Goal: Task Accomplishment & Management: Manage account settings

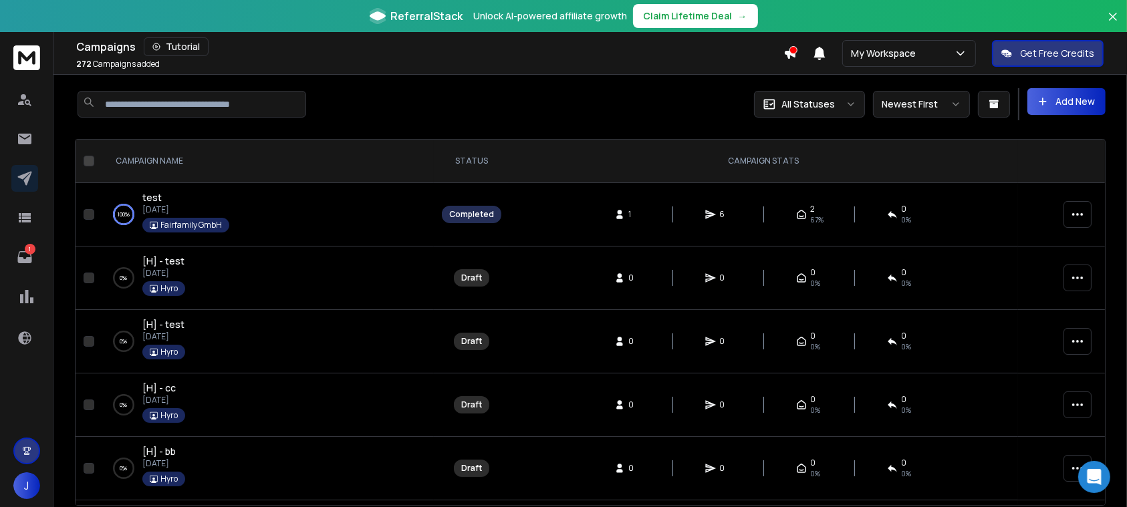
click at [223, 105] on input at bounding box center [192, 104] width 229 height 27
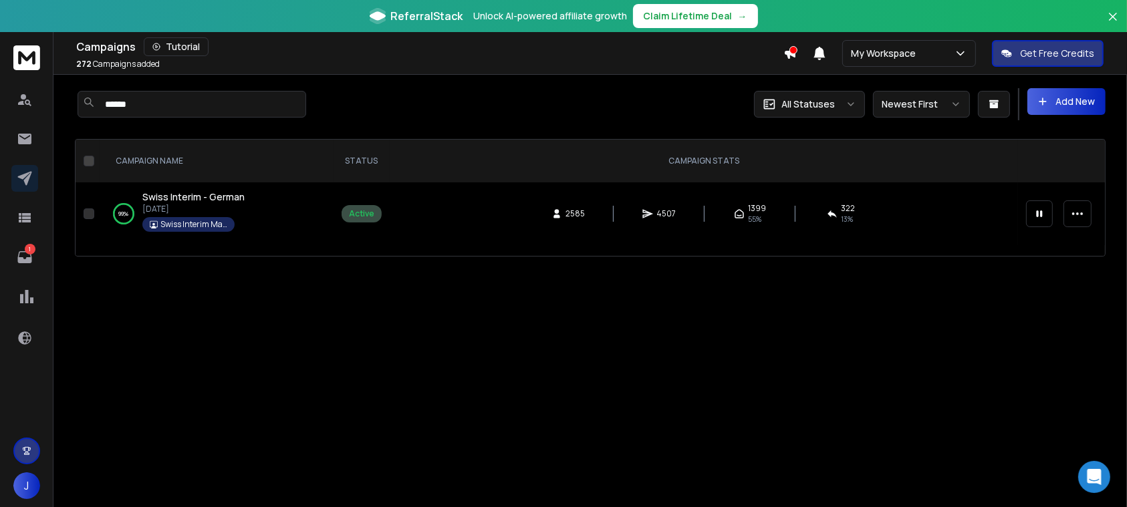
type input "******"
click at [221, 195] on span "Swiss Interim - German" at bounding box center [193, 197] width 102 height 13
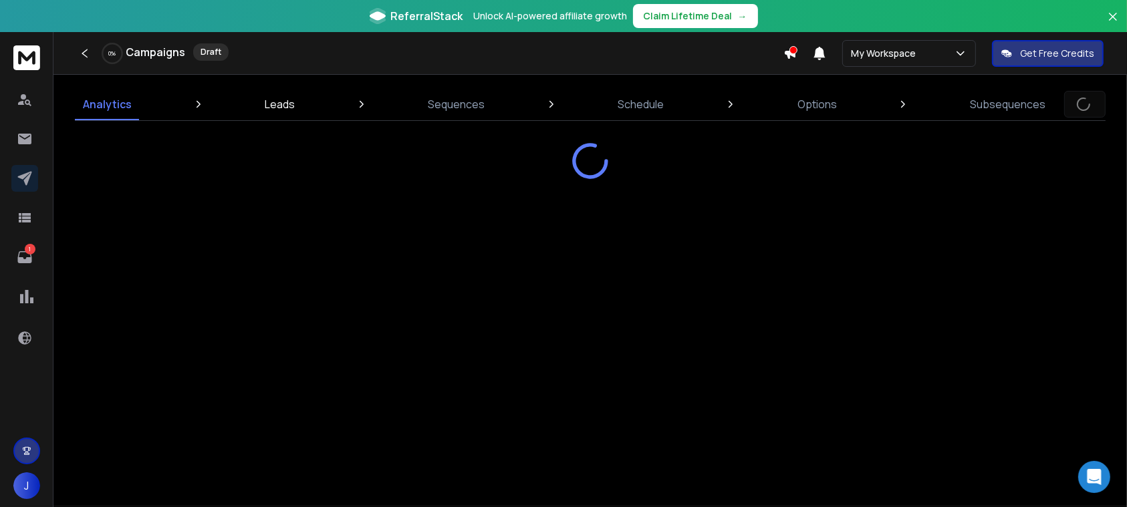
click at [293, 100] on p "Leads" at bounding box center [280, 104] width 30 height 16
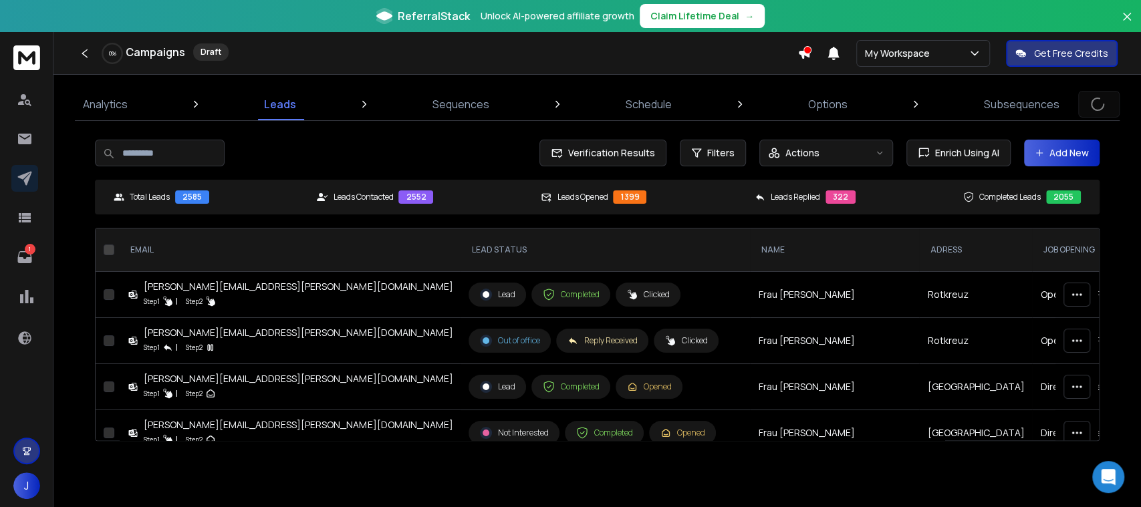
click at [1056, 155] on button "Add New" at bounding box center [1062, 153] width 76 height 27
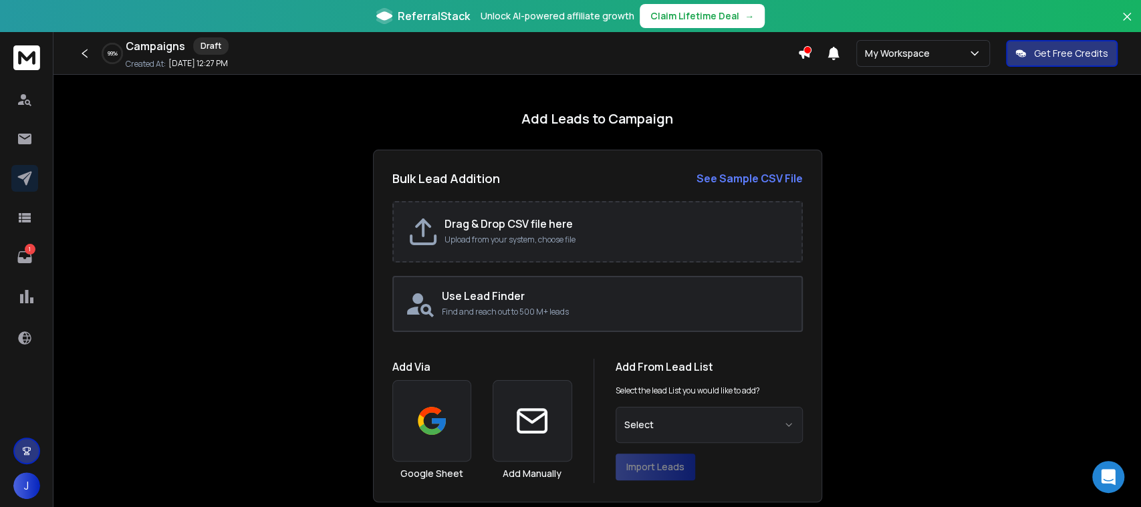
click at [536, 247] on div "Drag & Drop CSV file here Upload from your system, choose file" at bounding box center [617, 232] width 344 height 32
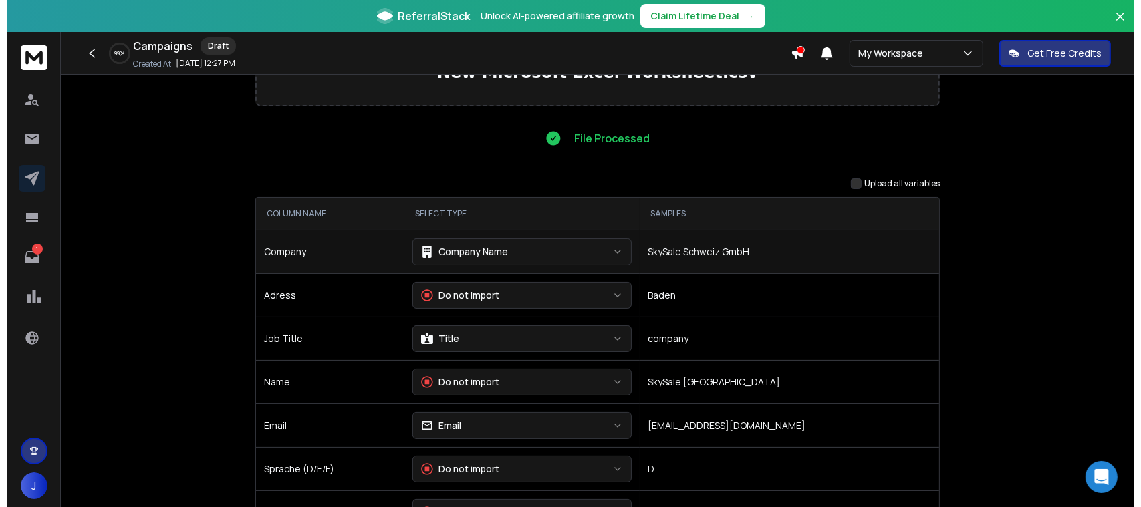
scroll to position [178, 0]
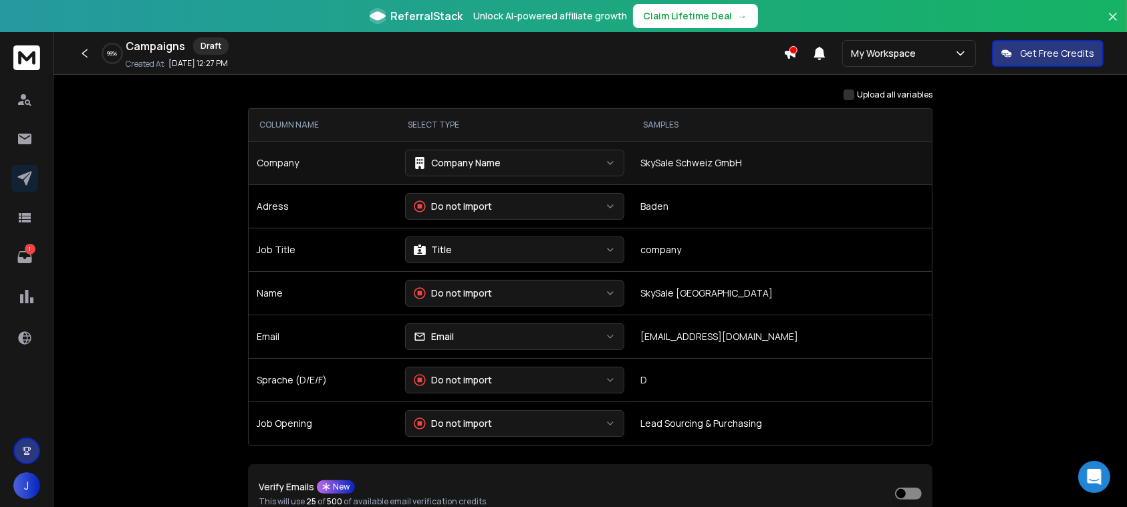
click at [495, 172] on button "Company Name" at bounding box center [514, 163] width 219 height 27
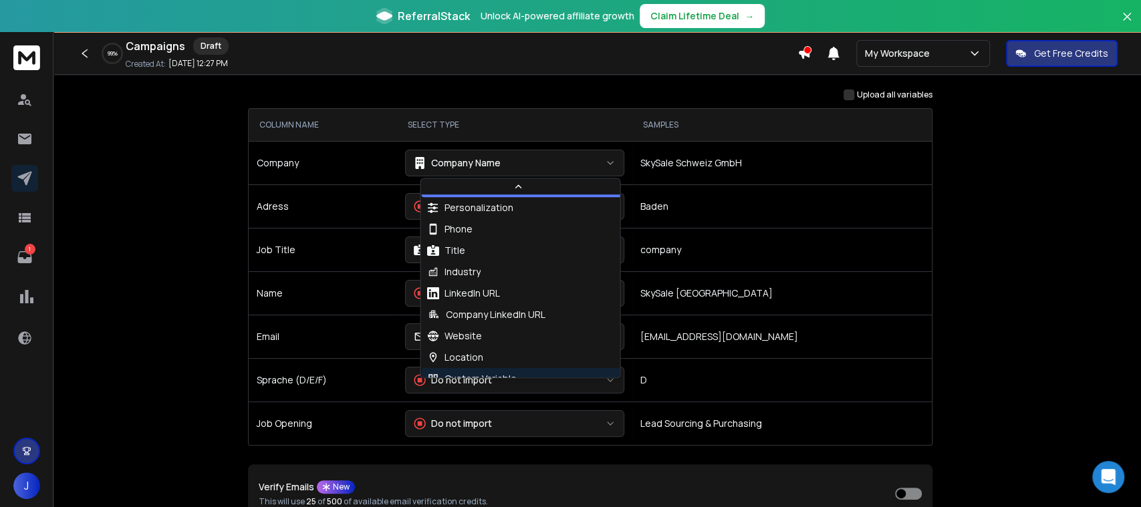
scroll to position [121, 0]
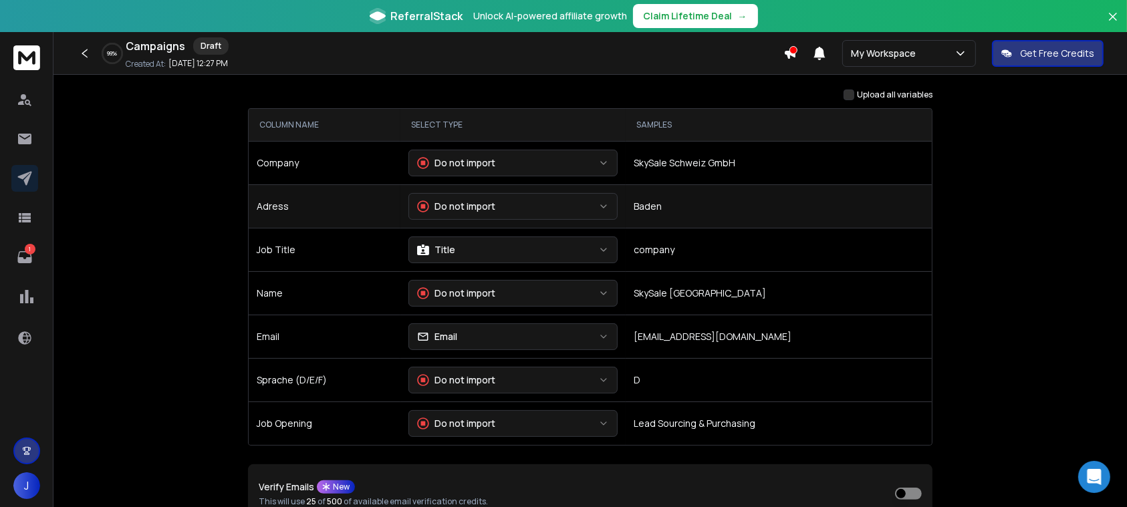
click at [495, 208] on div "Do not import" at bounding box center [456, 206] width 78 height 13
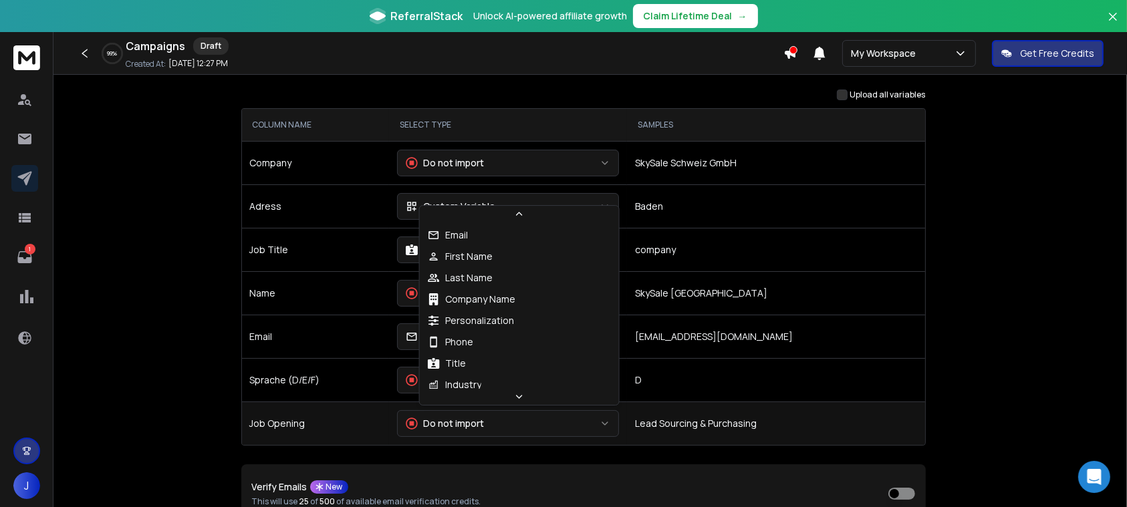
click at [477, 423] on div "Do not import" at bounding box center [445, 423] width 78 height 13
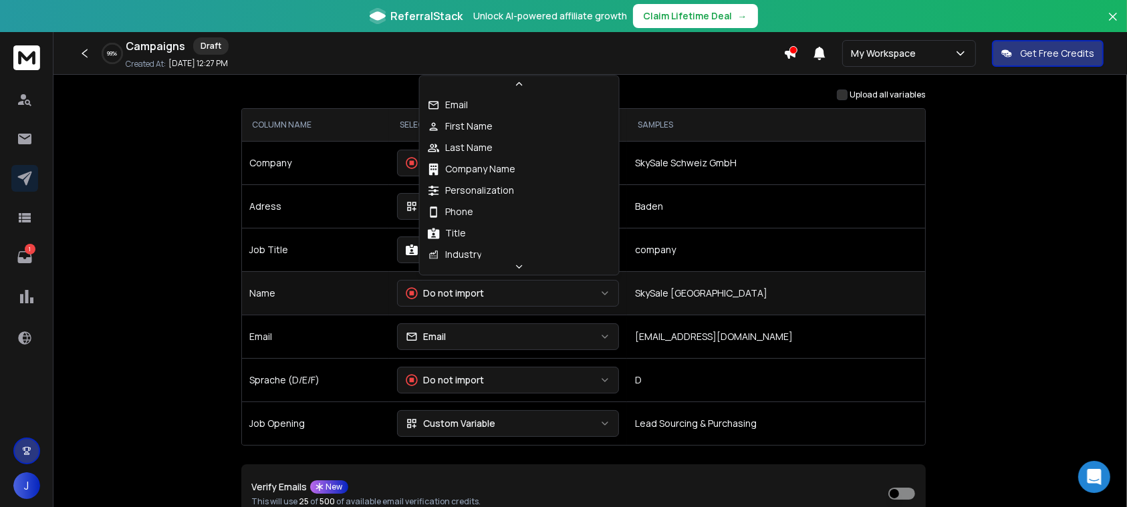
click at [484, 293] on div "Do not import" at bounding box center [445, 293] width 78 height 13
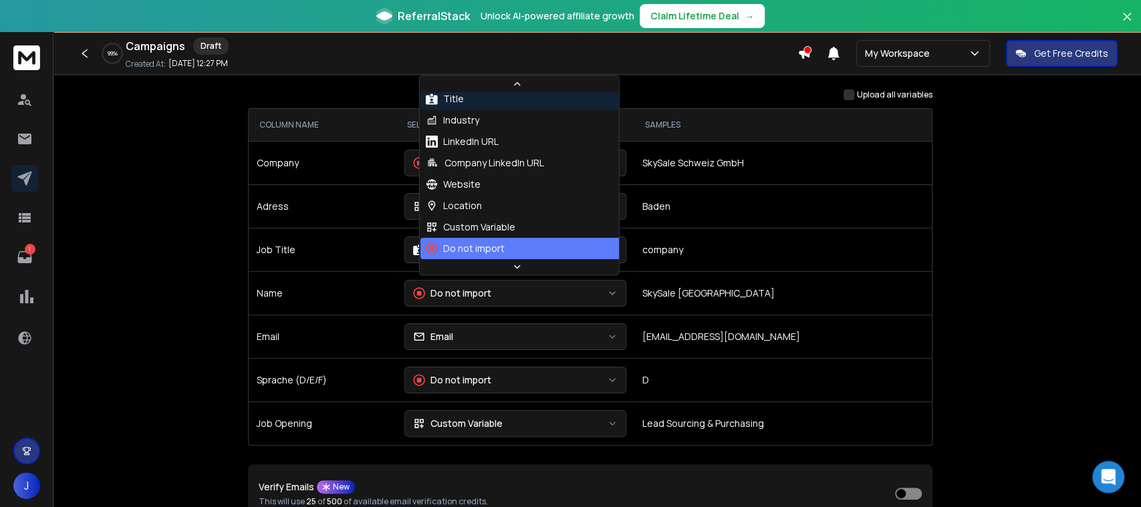
scroll to position [0, 0]
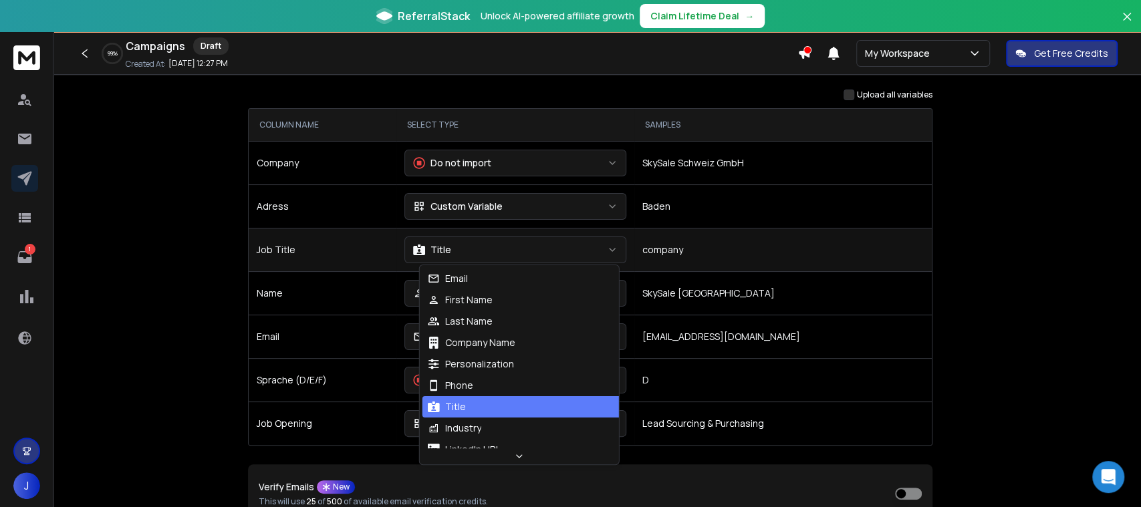
click at [451, 247] on div "Title" at bounding box center [432, 249] width 38 height 13
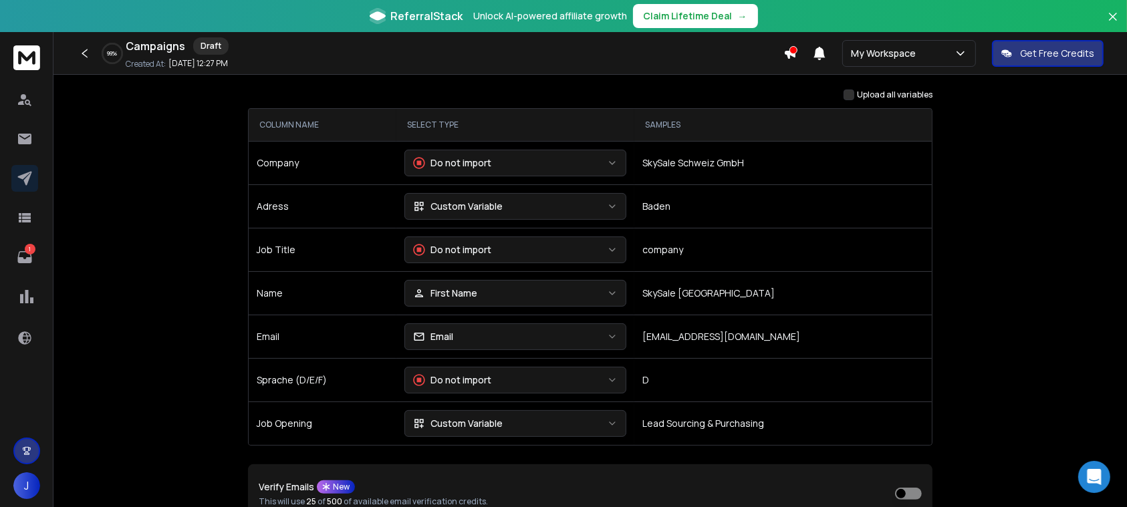
scroll to position [316, 0]
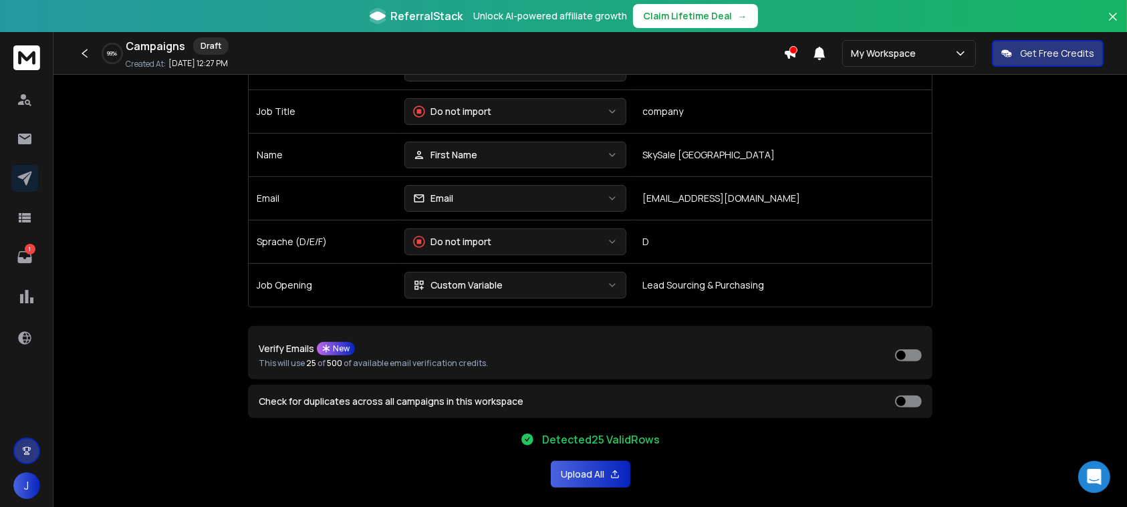
click at [576, 475] on button "Upload All" at bounding box center [591, 474] width 80 height 27
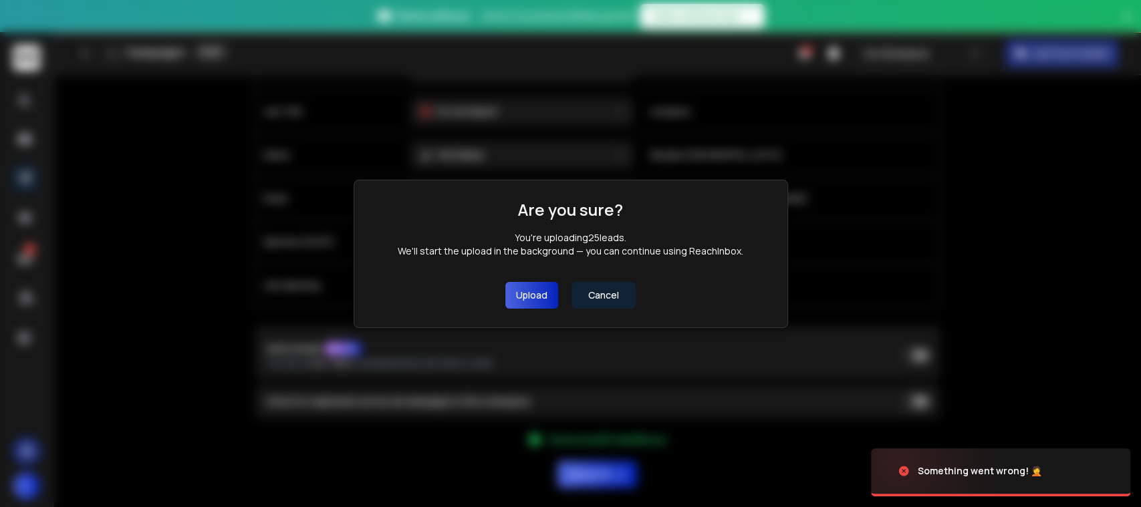
click at [535, 301] on button "Upload" at bounding box center [531, 295] width 53 height 27
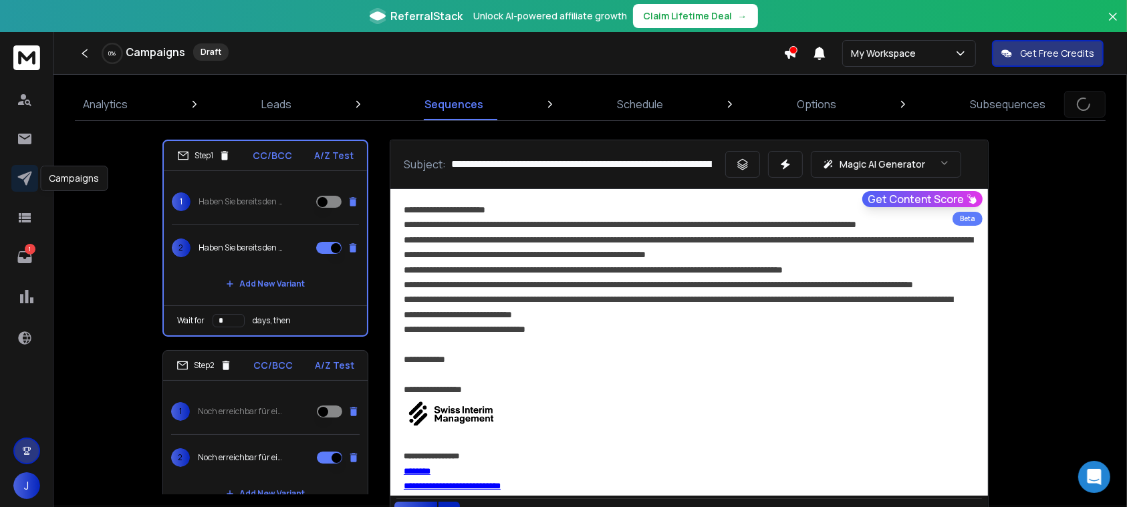
click at [28, 174] on icon at bounding box center [24, 179] width 14 height 14
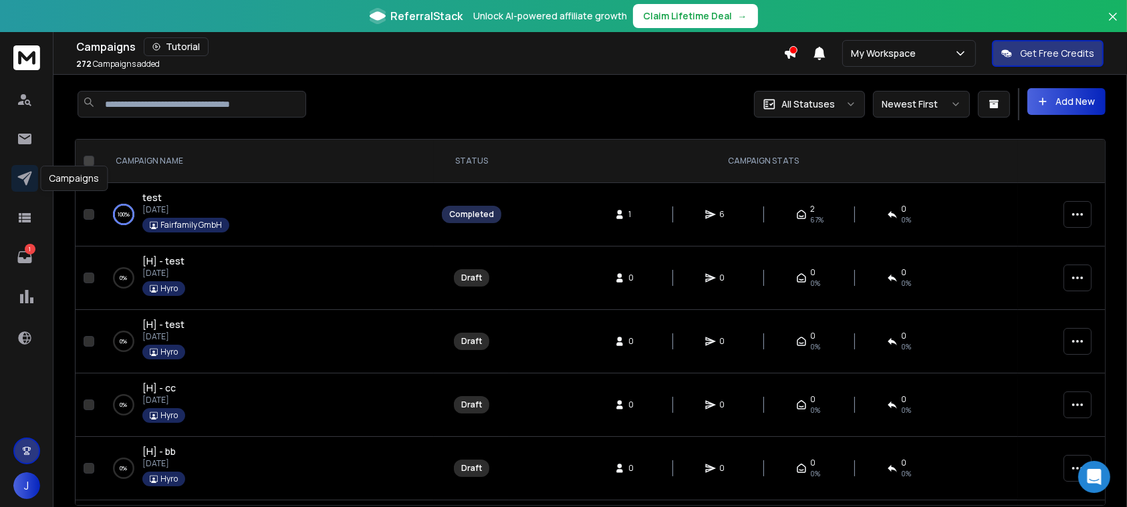
click at [205, 110] on input at bounding box center [192, 104] width 229 height 27
type input "****"
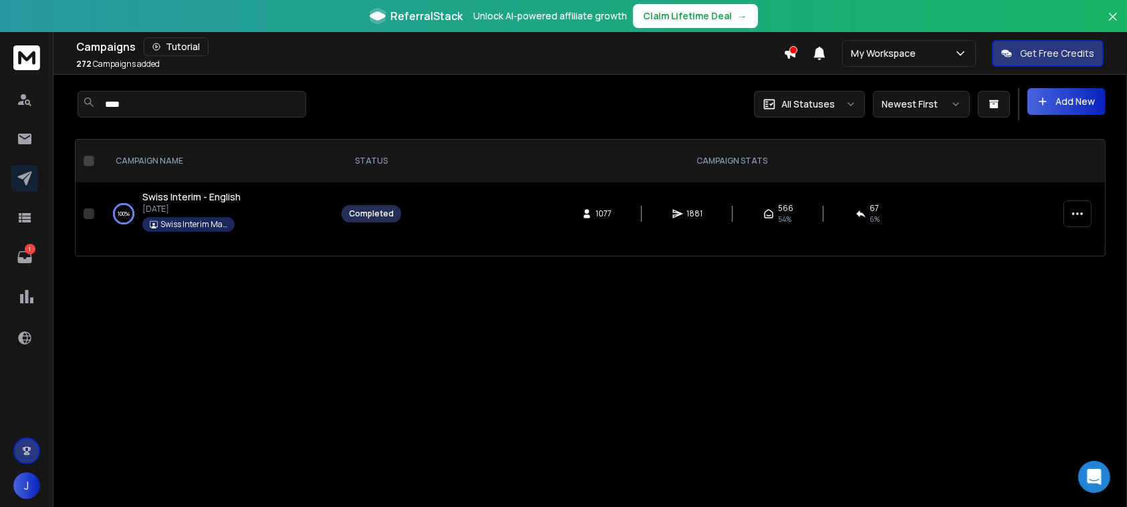
click at [221, 197] on span "Swiss Interim - English" at bounding box center [191, 197] width 98 height 13
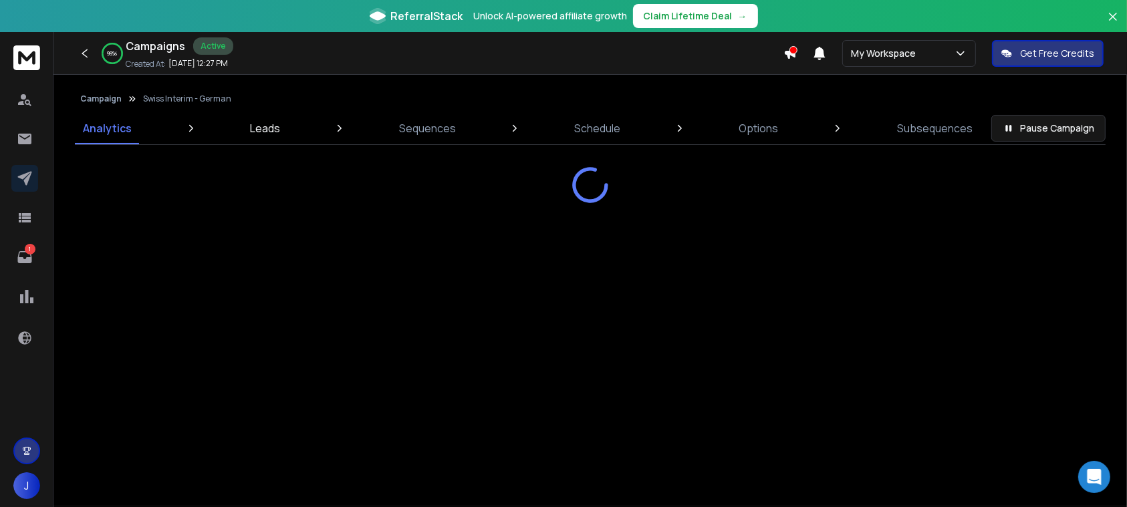
click at [268, 126] on p "Leads" at bounding box center [265, 128] width 30 height 16
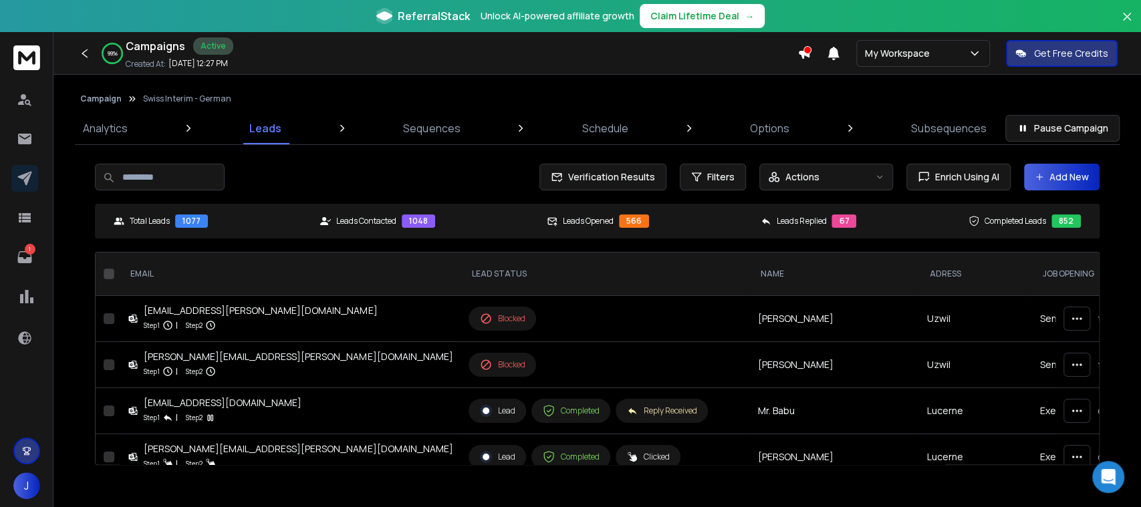
click at [1062, 183] on button "Add New" at bounding box center [1062, 177] width 76 height 27
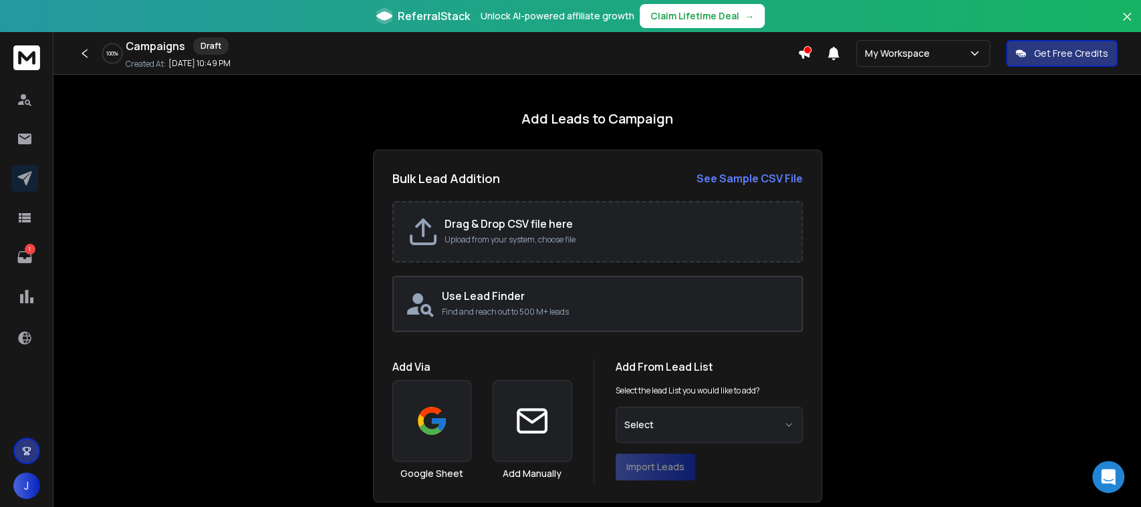
click at [481, 245] on div "Drag & Drop CSV file here Upload from your system, choose file" at bounding box center [617, 232] width 344 height 32
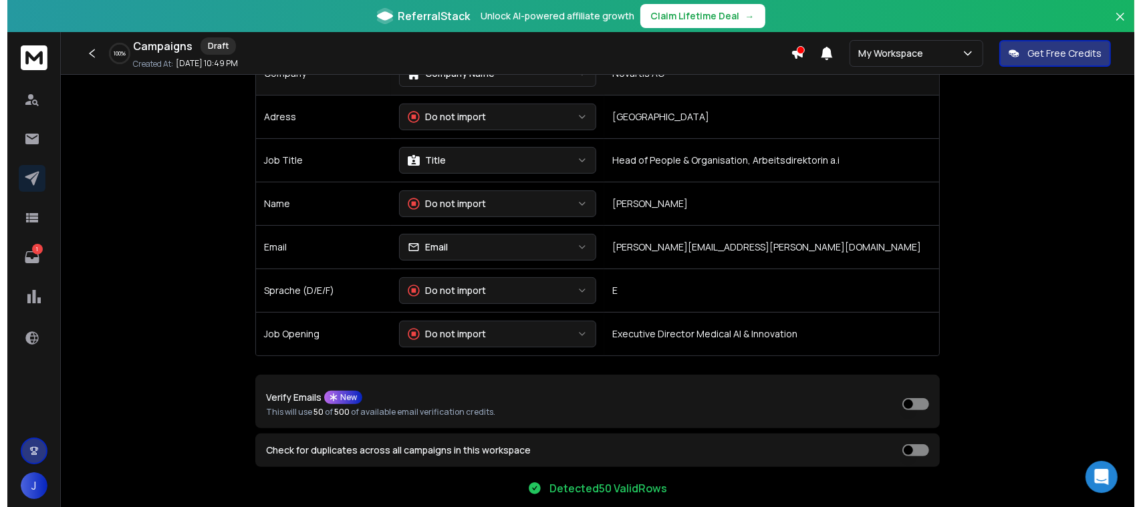
scroll to position [178, 0]
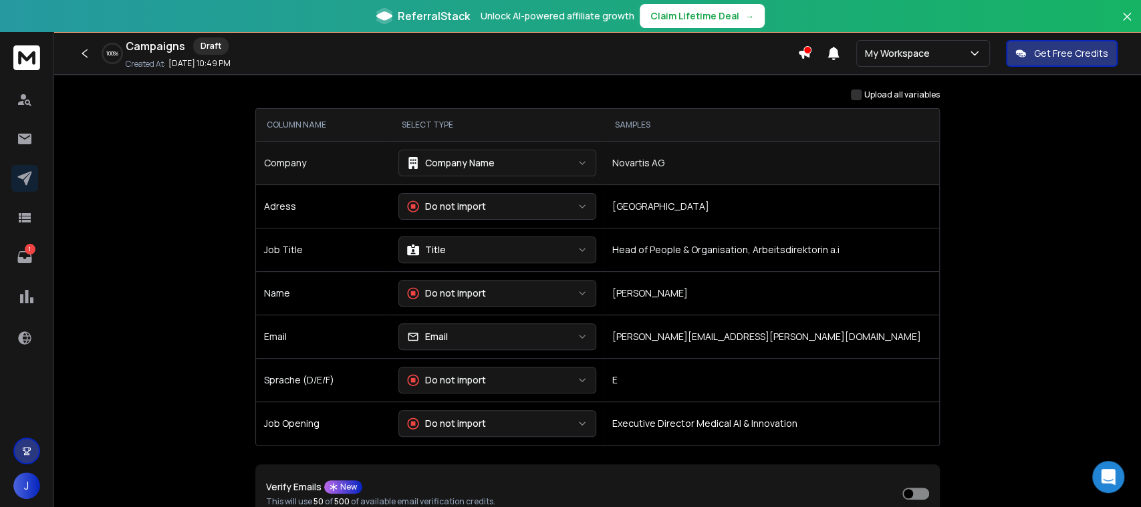
click at [441, 160] on div "Company Name" at bounding box center [450, 162] width 87 height 13
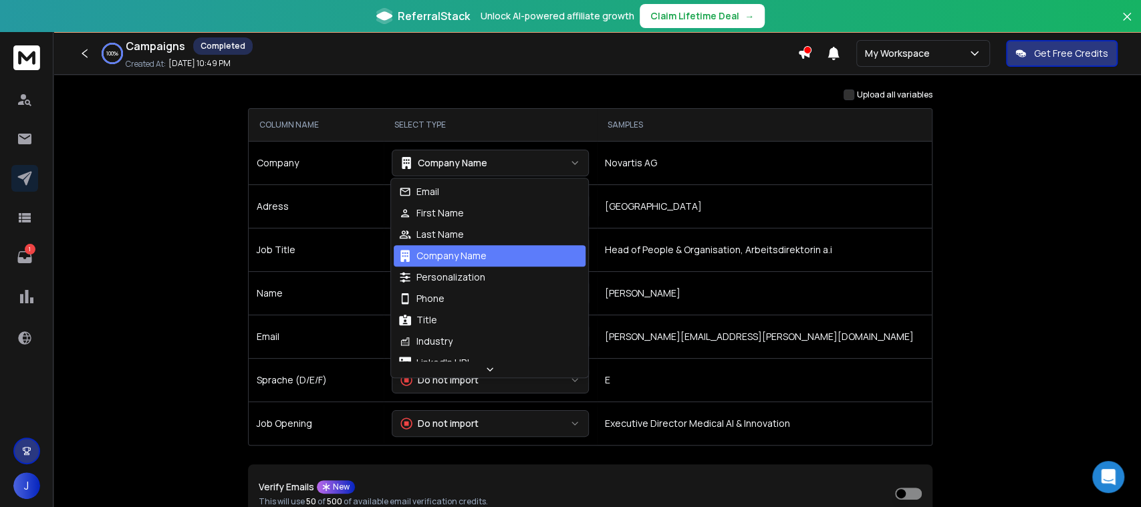
scroll to position [121, 0]
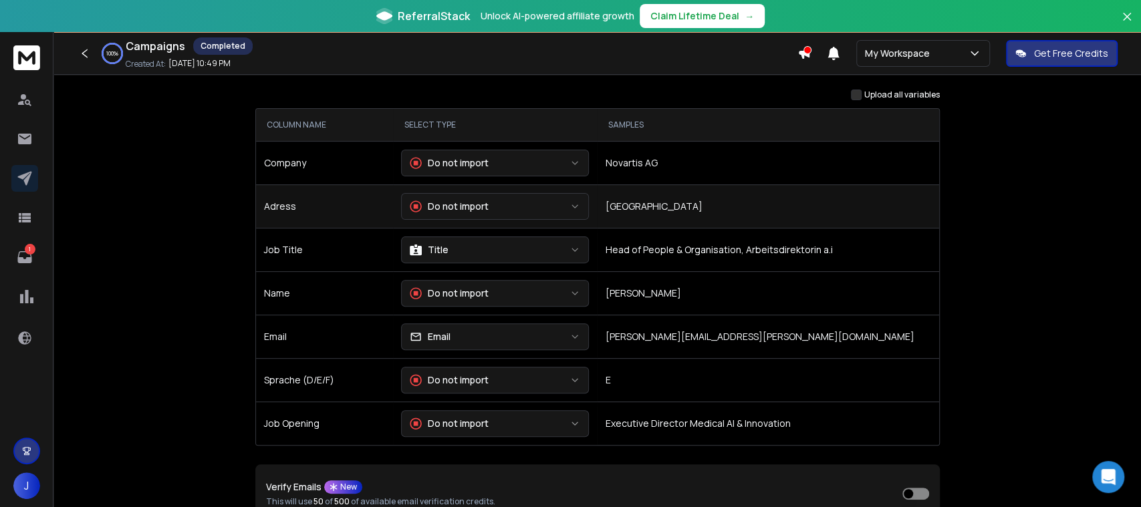
click at [422, 206] on div "Do not import" at bounding box center [449, 206] width 78 height 13
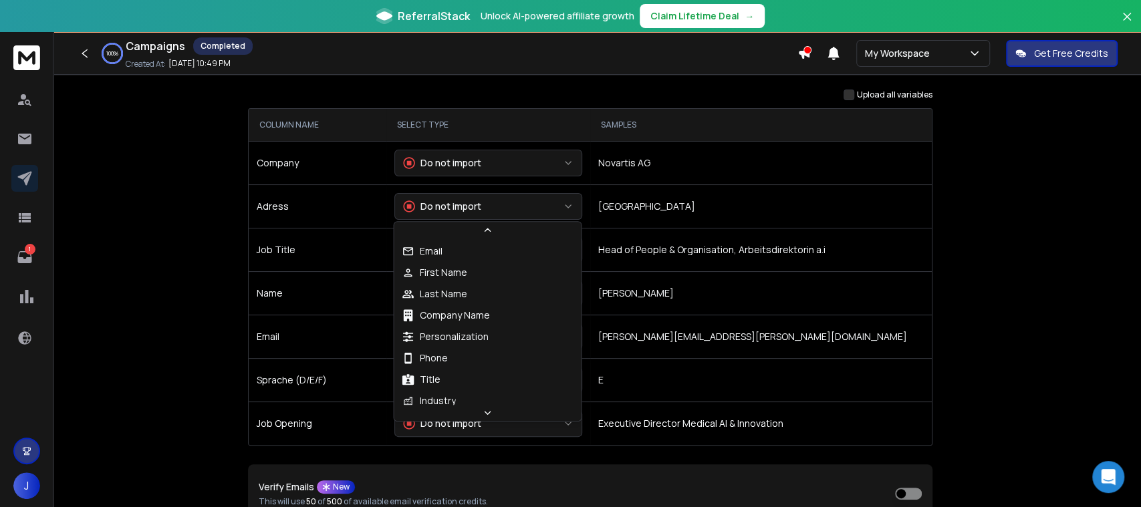
scroll to position [134, 0]
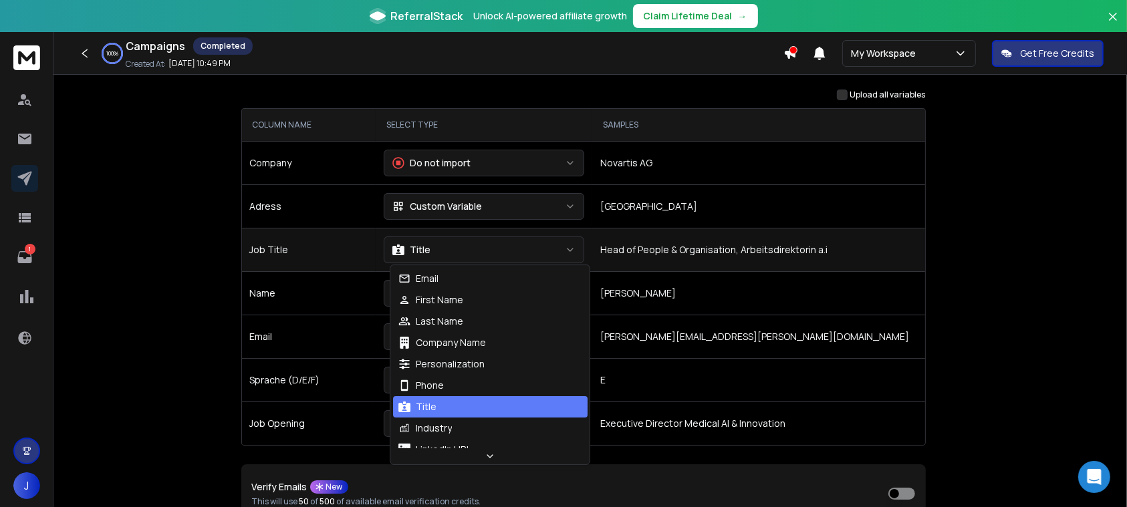
click at [451, 251] on button "Title" at bounding box center [484, 250] width 201 height 27
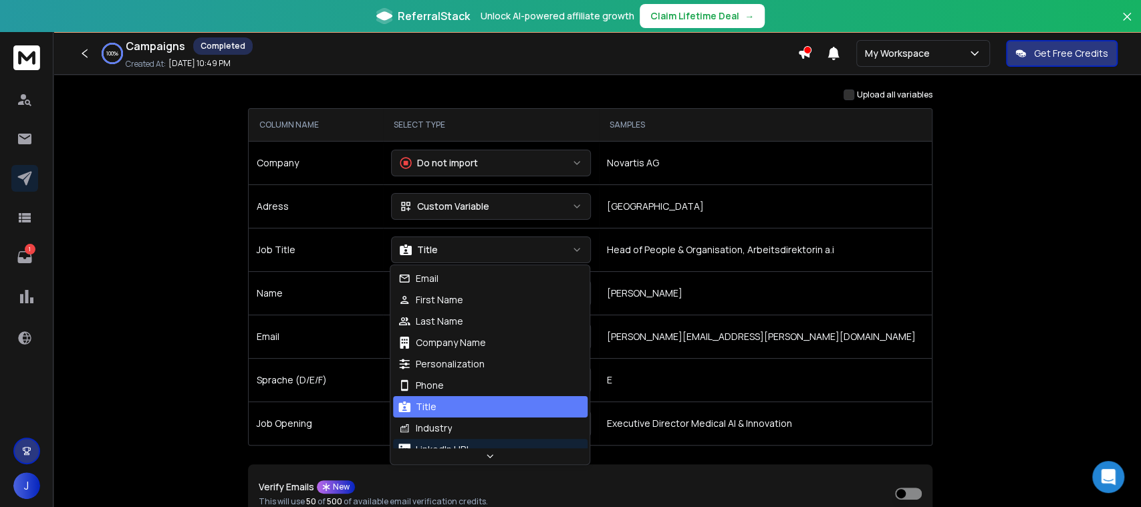
scroll to position [121, 0]
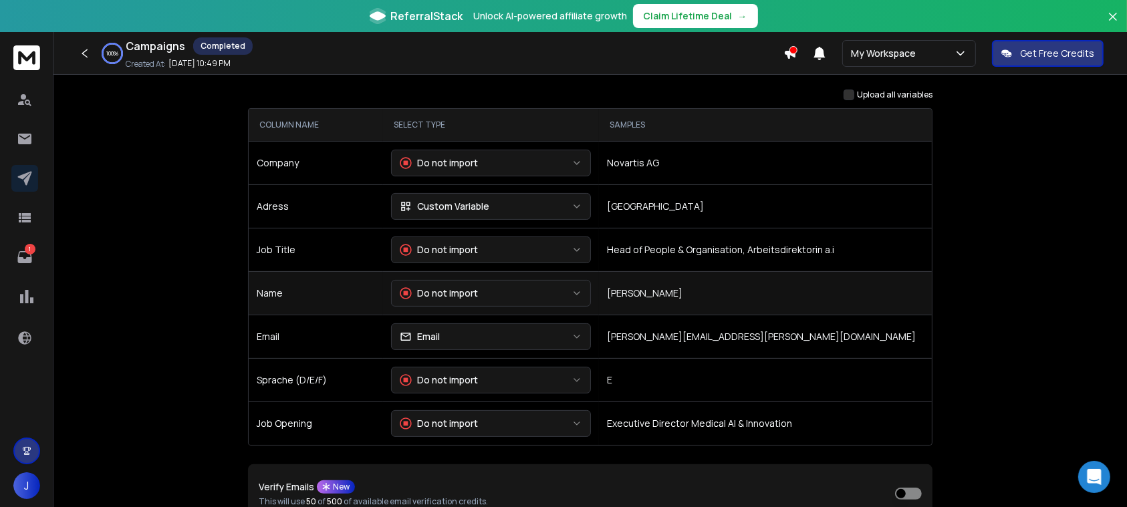
click at [421, 291] on div "Do not import" at bounding box center [439, 293] width 78 height 13
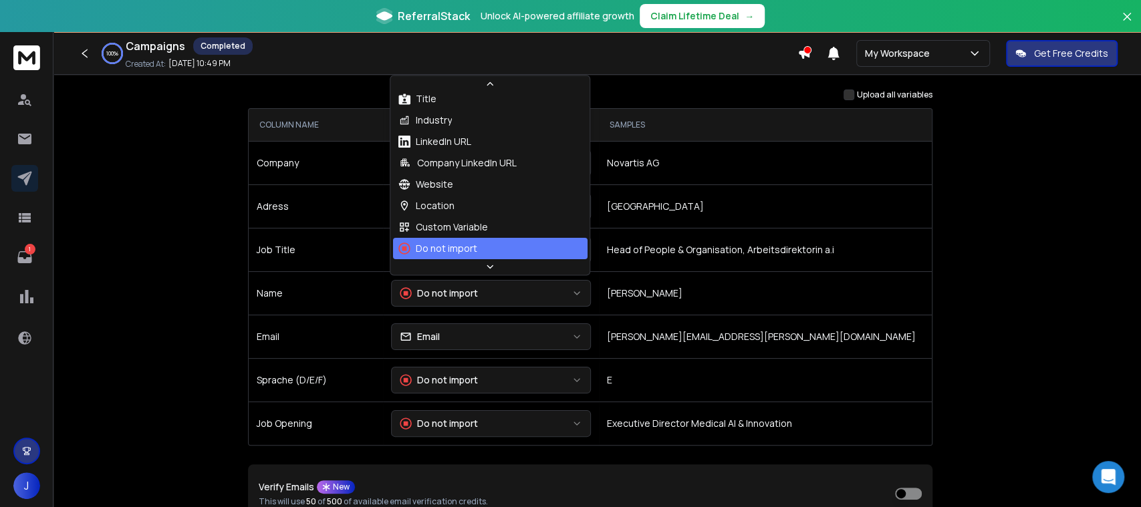
scroll to position [0, 0]
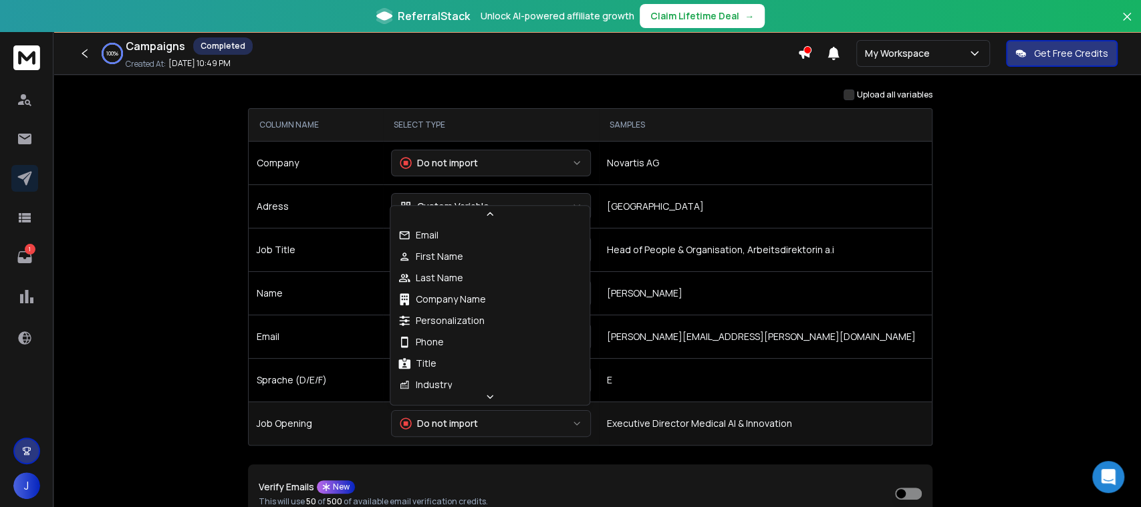
click at [460, 410] on button "Do not import" at bounding box center [491, 423] width 201 height 27
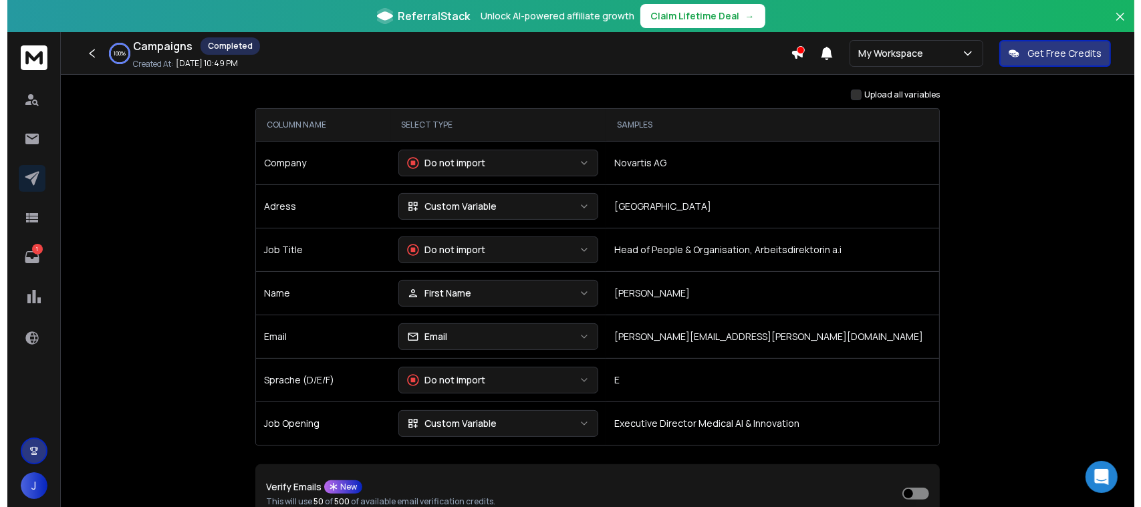
scroll to position [316, 0]
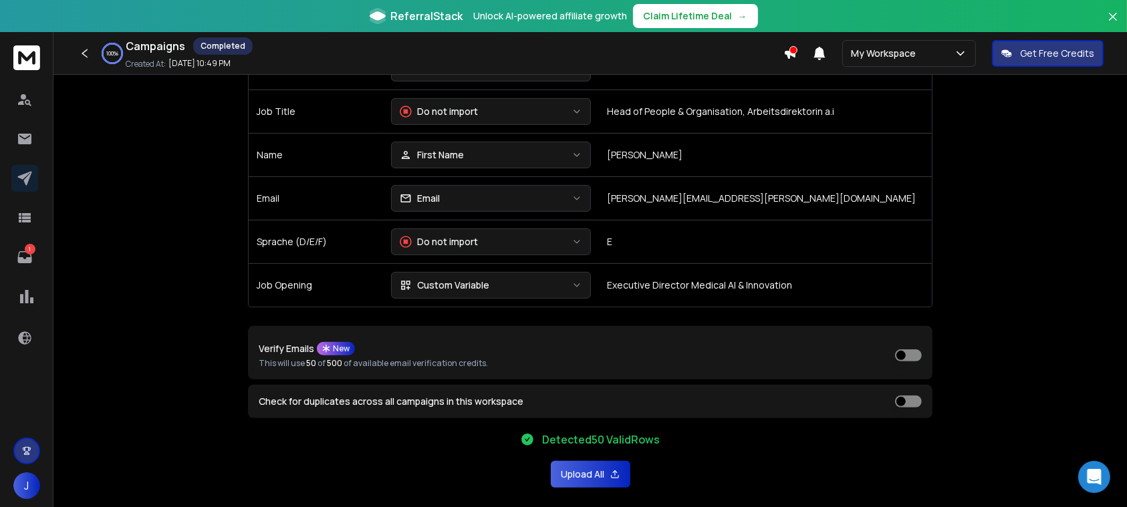
click at [569, 472] on button "Upload All" at bounding box center [591, 474] width 80 height 27
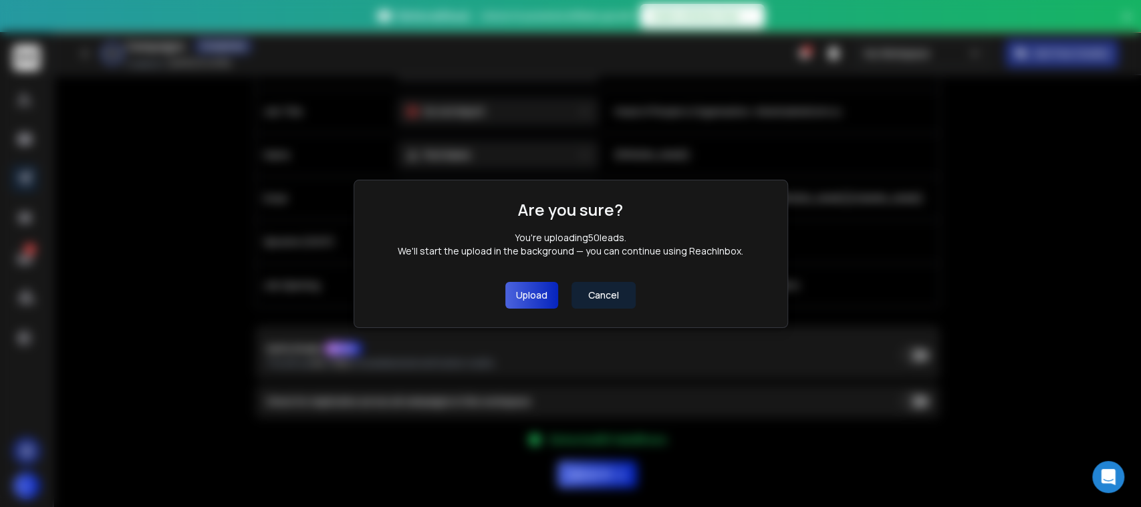
click at [517, 297] on button "Upload" at bounding box center [531, 295] width 53 height 27
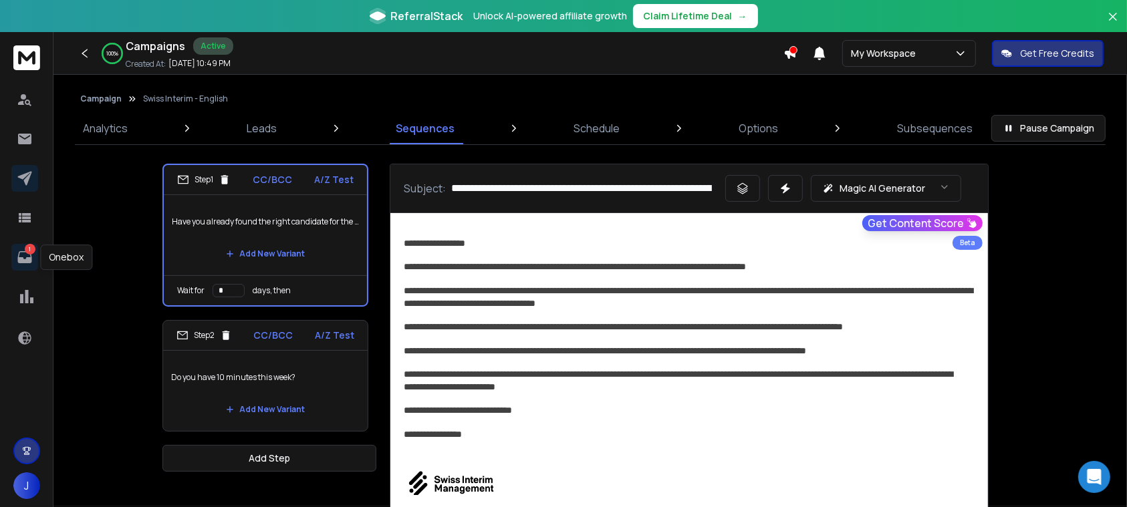
click at [35, 255] on link "1" at bounding box center [24, 257] width 27 height 27
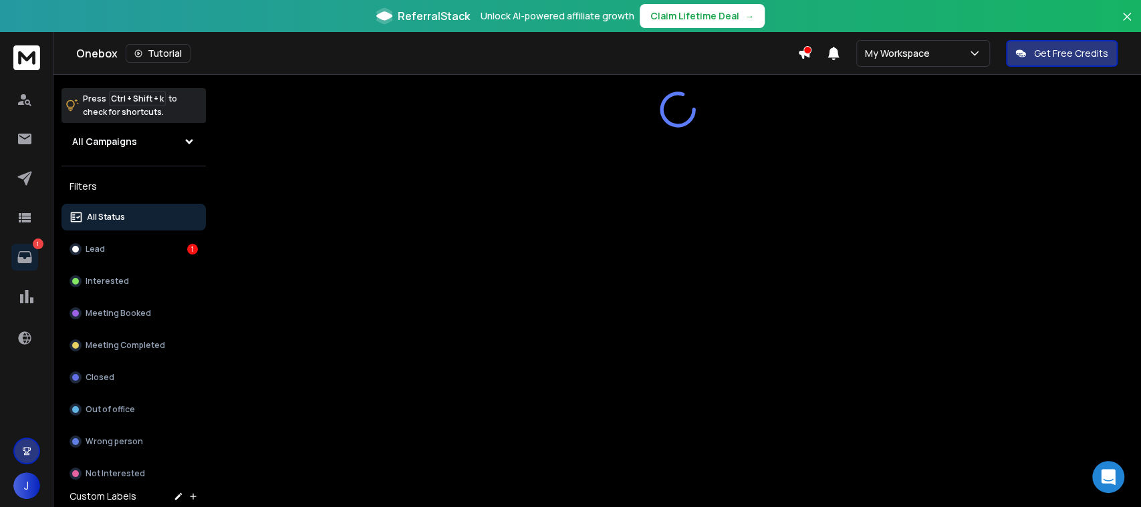
scroll to position [296, 0]
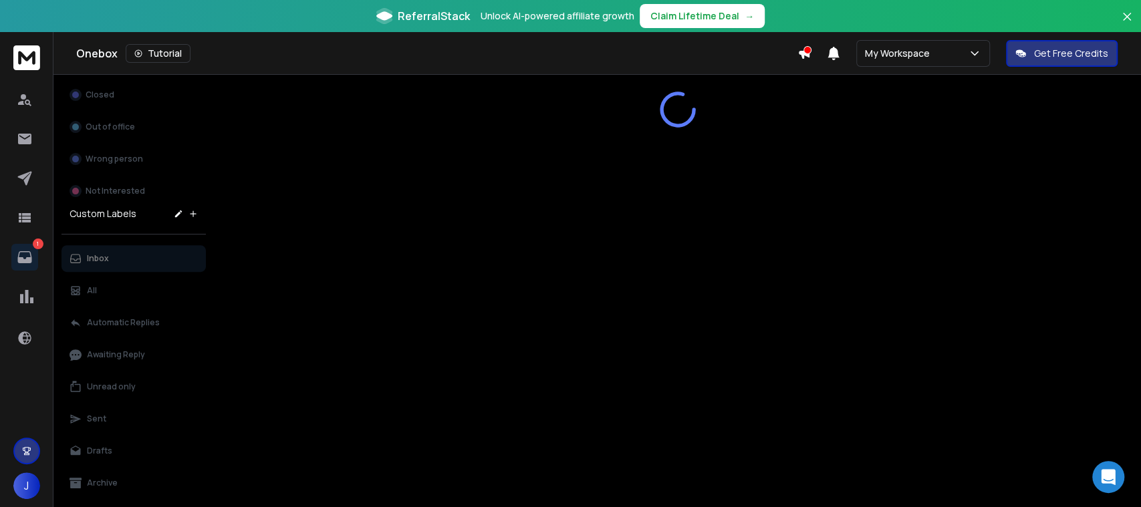
click at [117, 275] on div "Inbox All Automatic Replies Awaiting Reply Unread only Sent Drafts Archive" at bounding box center [134, 386] width 144 height 283
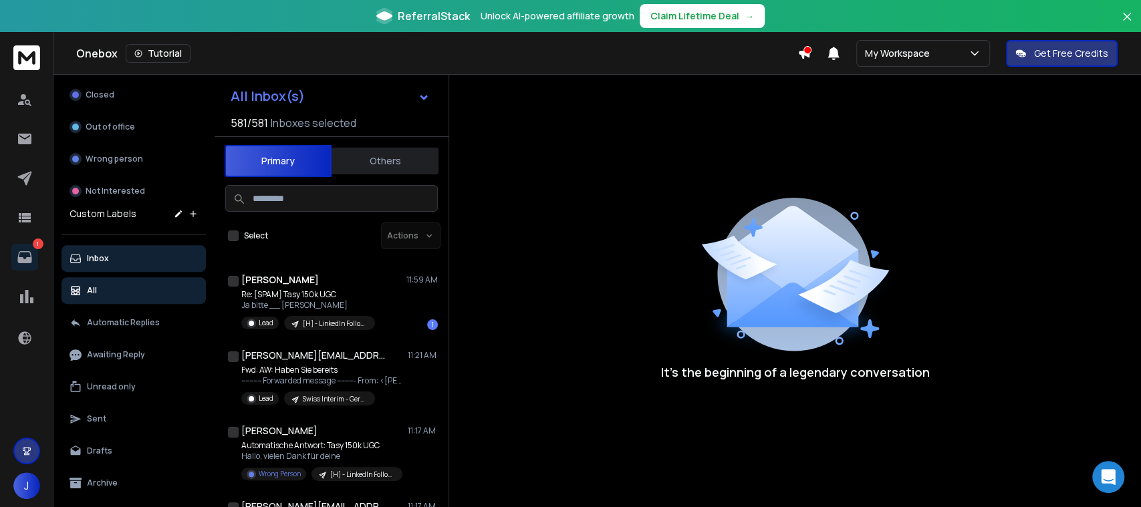
click at [98, 277] on button "All" at bounding box center [134, 290] width 144 height 27
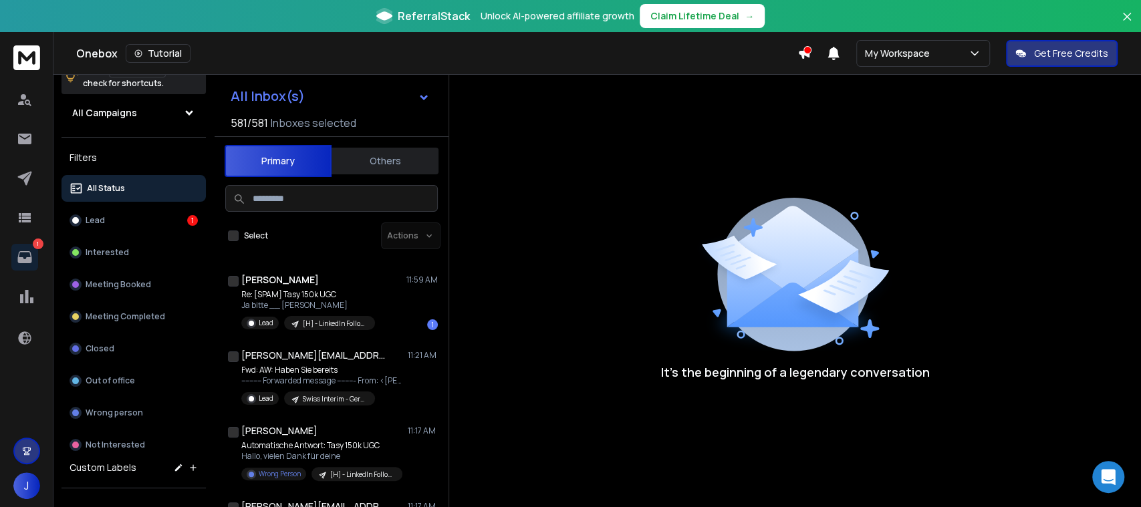
scroll to position [0, 0]
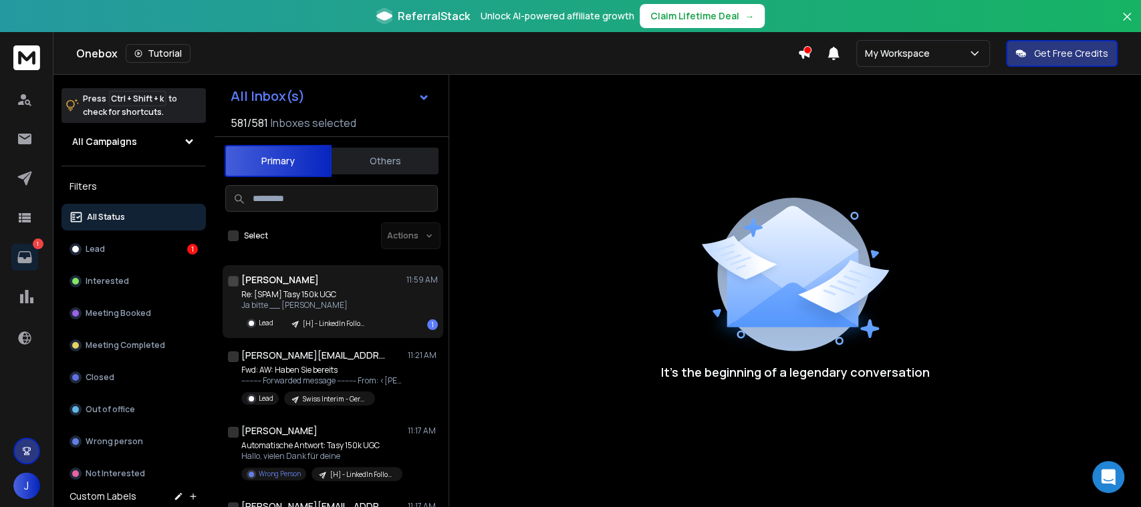
click at [382, 302] on div "Re: [SPAM] Tasy 150k UGC Ja bitte __ [PERSON_NAME] Lead [H] - LinkedIn FollowUp…" at bounding box center [339, 309] width 197 height 41
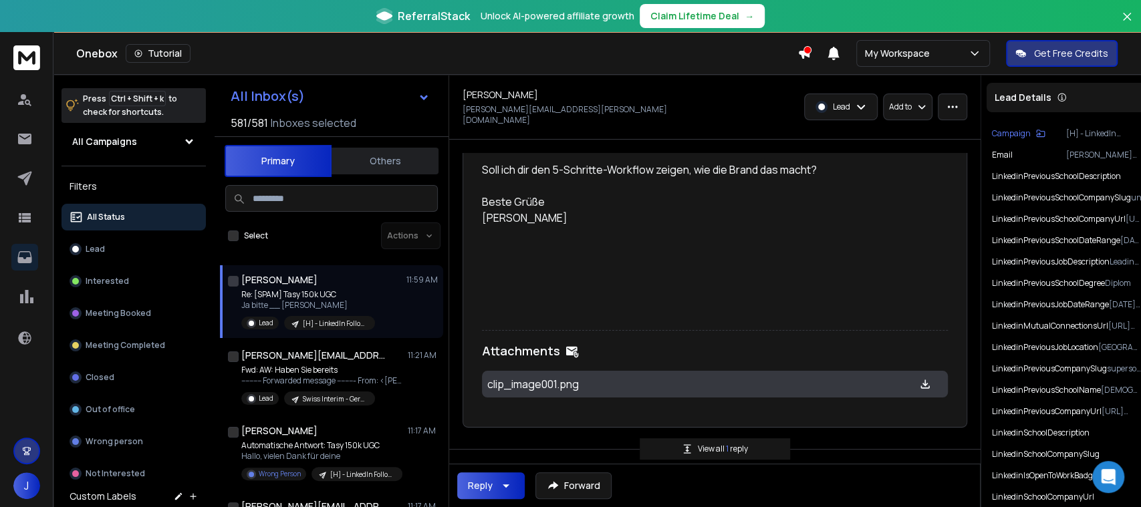
scroll to position [13, 0]
click at [695, 439] on div "View all 1 reply" at bounding box center [715, 449] width 150 height 21
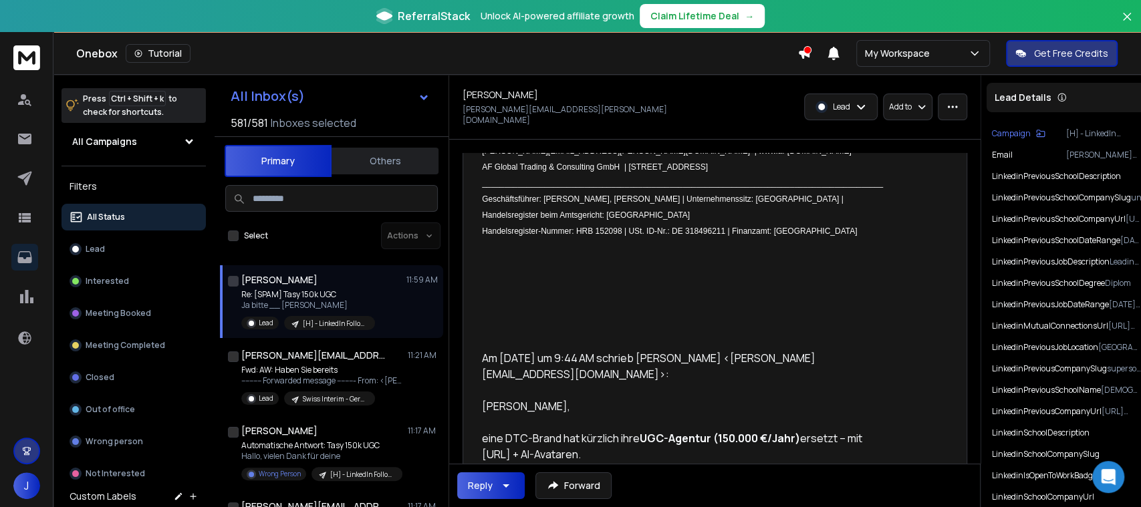
scroll to position [445, 0]
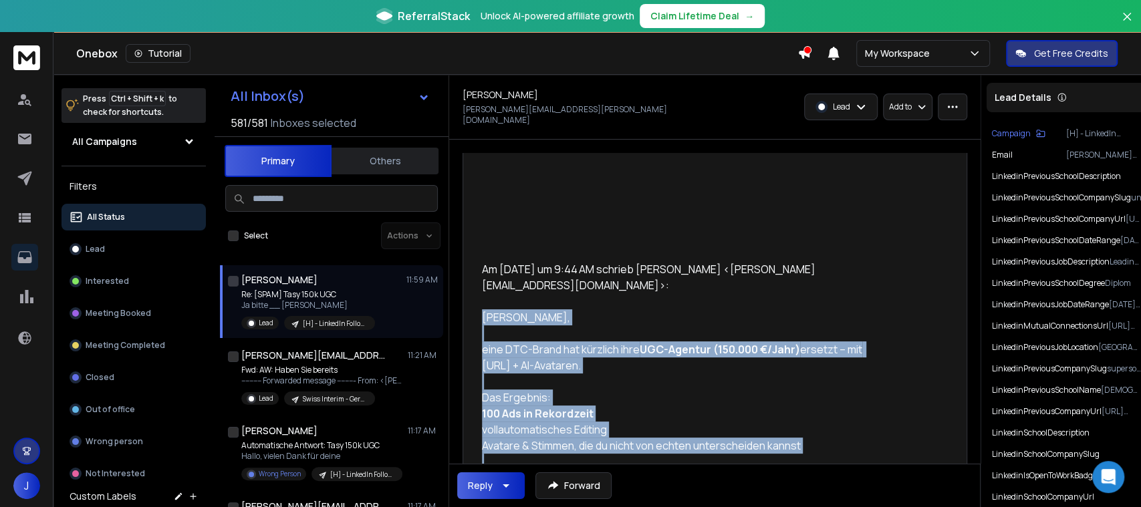
drag, startPoint x: 474, startPoint y: 286, endPoint x: 749, endPoint y: 451, distance: 320.8
click at [749, 451] on div "Re: [SPAM] Tasy 150k UGC Agenturkosten ersetzt – durch AI [DATE] : 11:59 am Rep…" at bounding box center [715, 254] width 505 height 1028
copy div "[PERSON_NAME], eine DTC-Brand hat kürzlich ihre UGC-Agentur (150.000 €/Jahr) er…"
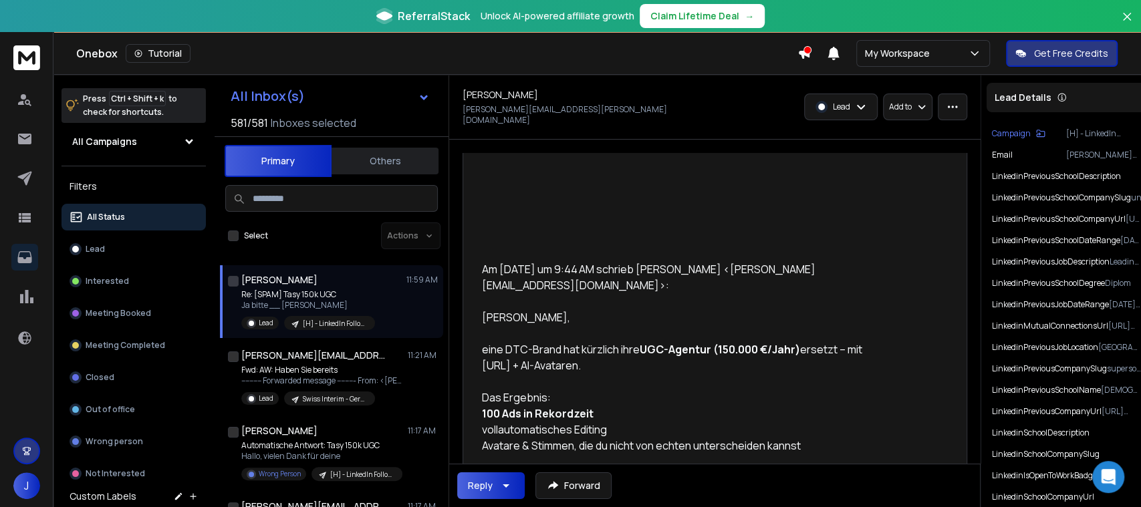
click at [712, 265] on div "Am [DATE] um 9:44 AM schrieb [PERSON_NAME] <[PERSON_NAME][EMAIL_ADDRESS][DOMAIN…" at bounding box center [677, 277] width 390 height 32
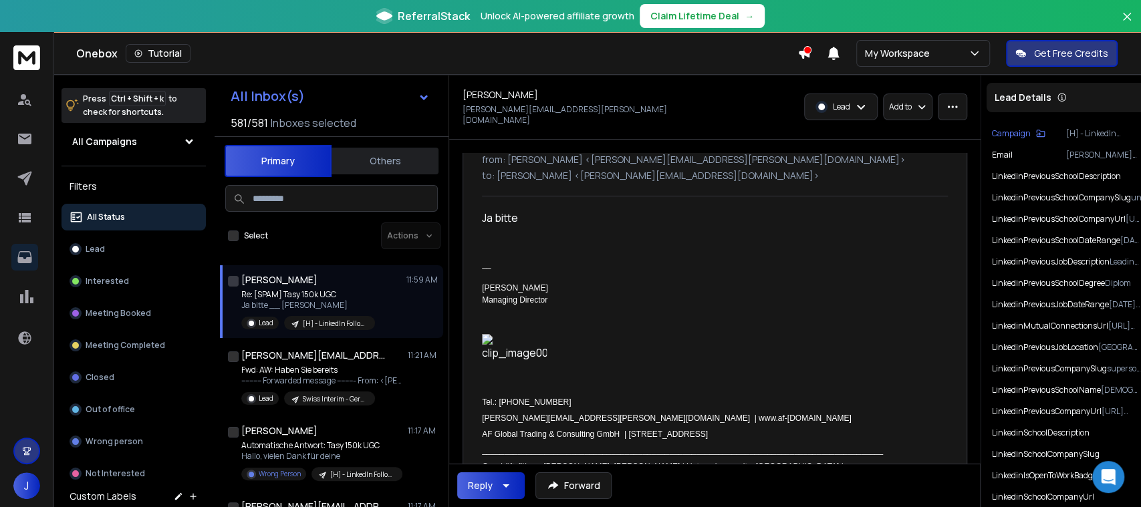
scroll to position [0, 0]
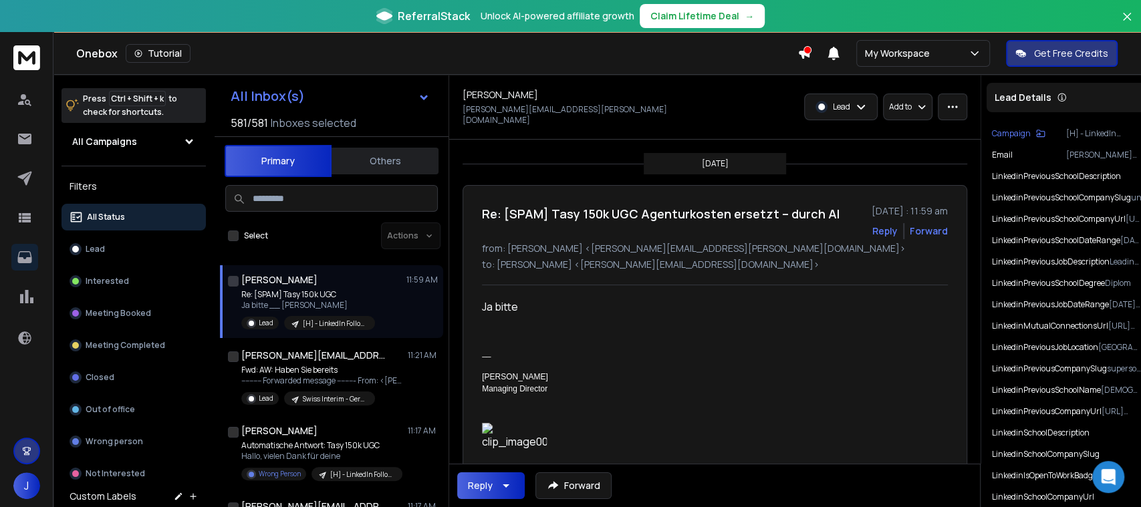
click at [817, 102] on div "Lead" at bounding box center [841, 106] width 72 height 25
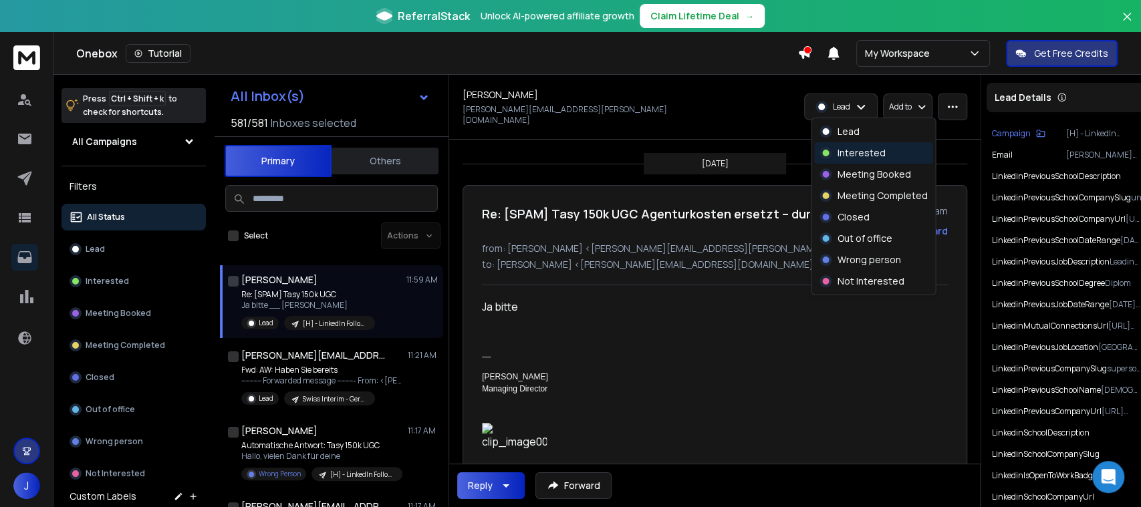
click at [837, 150] on p "Interested" at bounding box center [861, 152] width 48 height 13
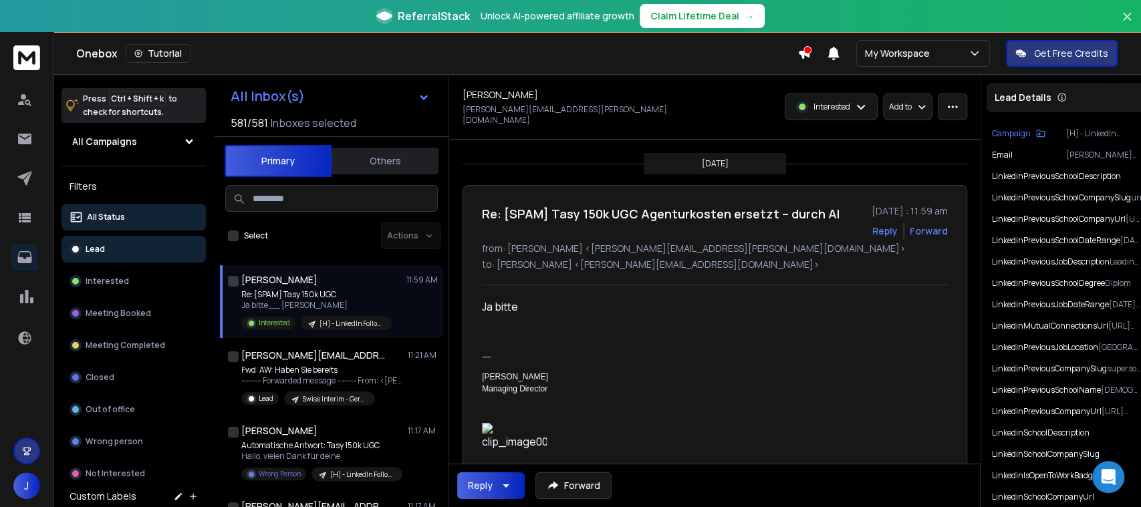
click at [133, 247] on button "Lead" at bounding box center [134, 249] width 144 height 27
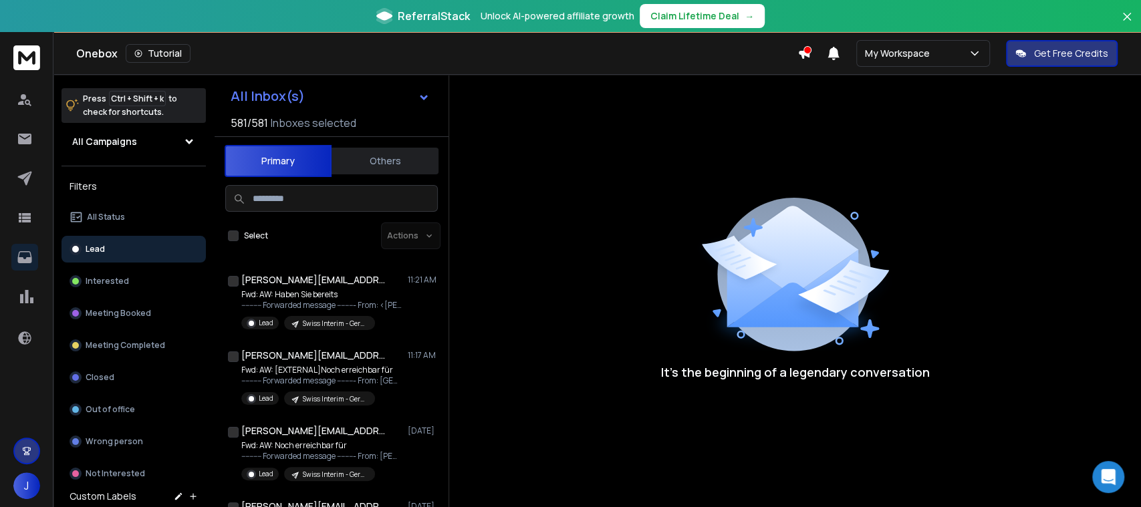
click at [131, 214] on button "All Status" at bounding box center [134, 217] width 144 height 27
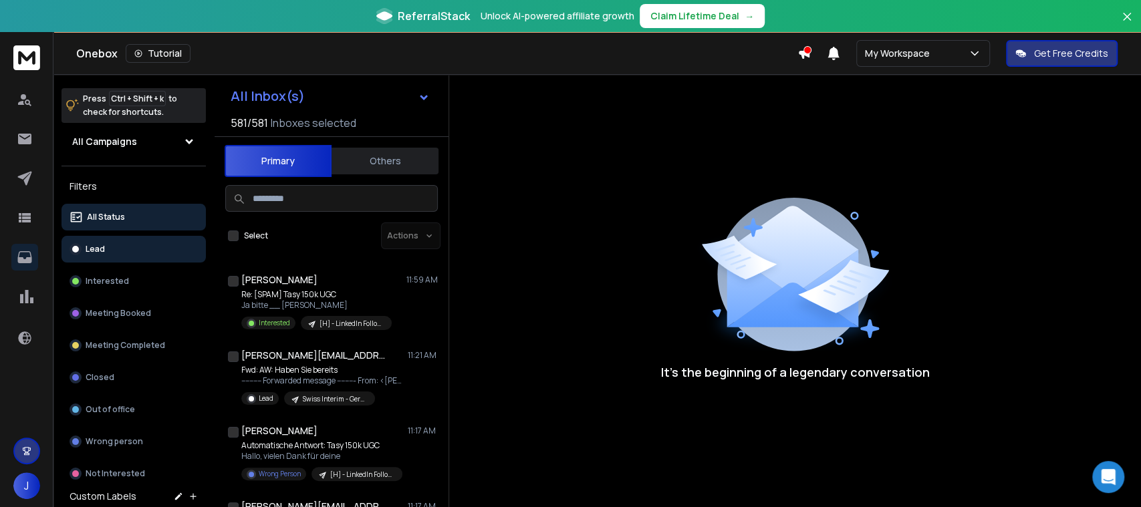
click at [104, 244] on button "Lead" at bounding box center [134, 249] width 144 height 27
click at [109, 211] on div "All Status" at bounding box center [97, 217] width 55 height 13
